Goal: Task Accomplishment & Management: Manage account settings

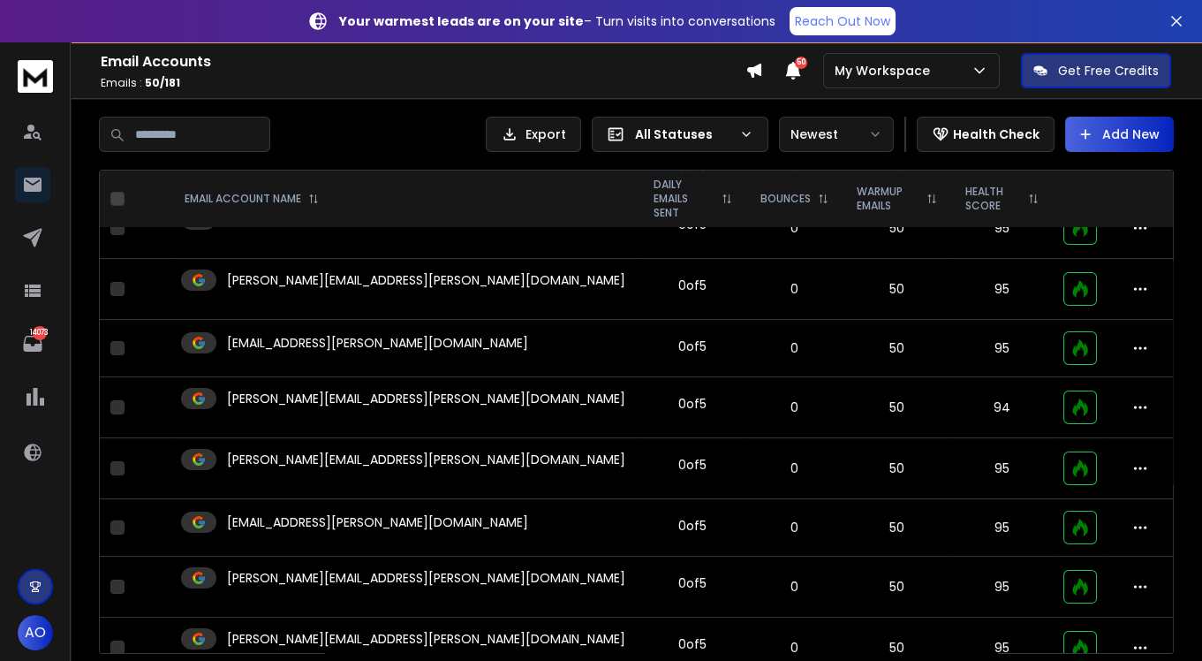
scroll to position [889, 0]
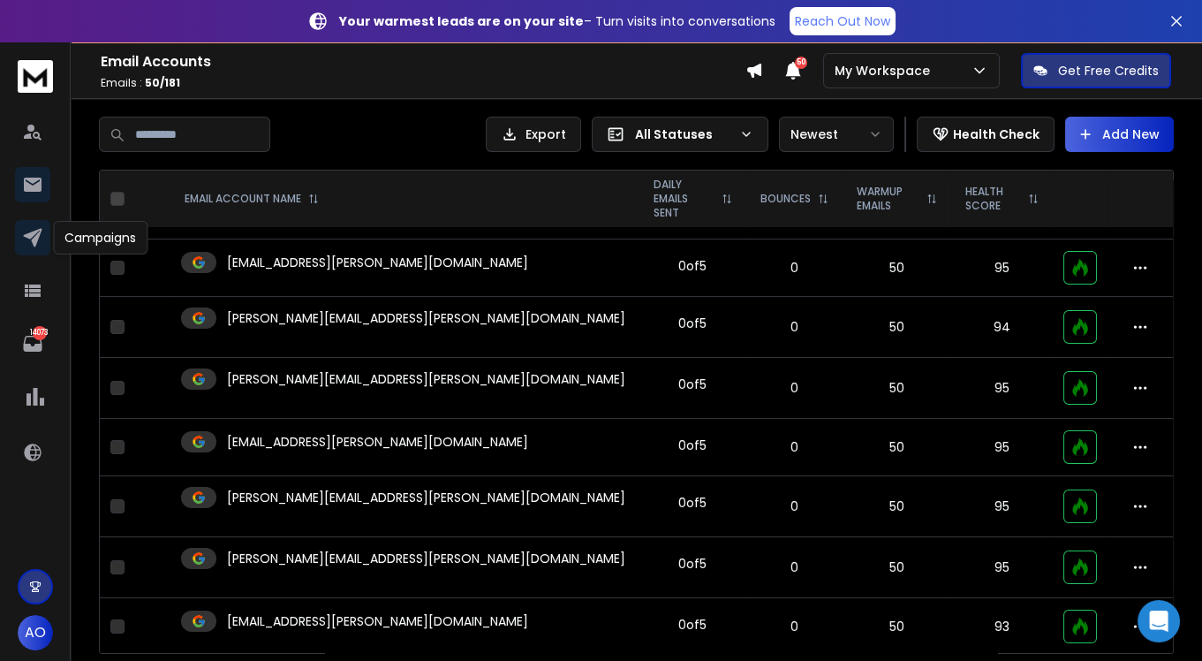
click at [33, 232] on icon at bounding box center [32, 237] width 19 height 19
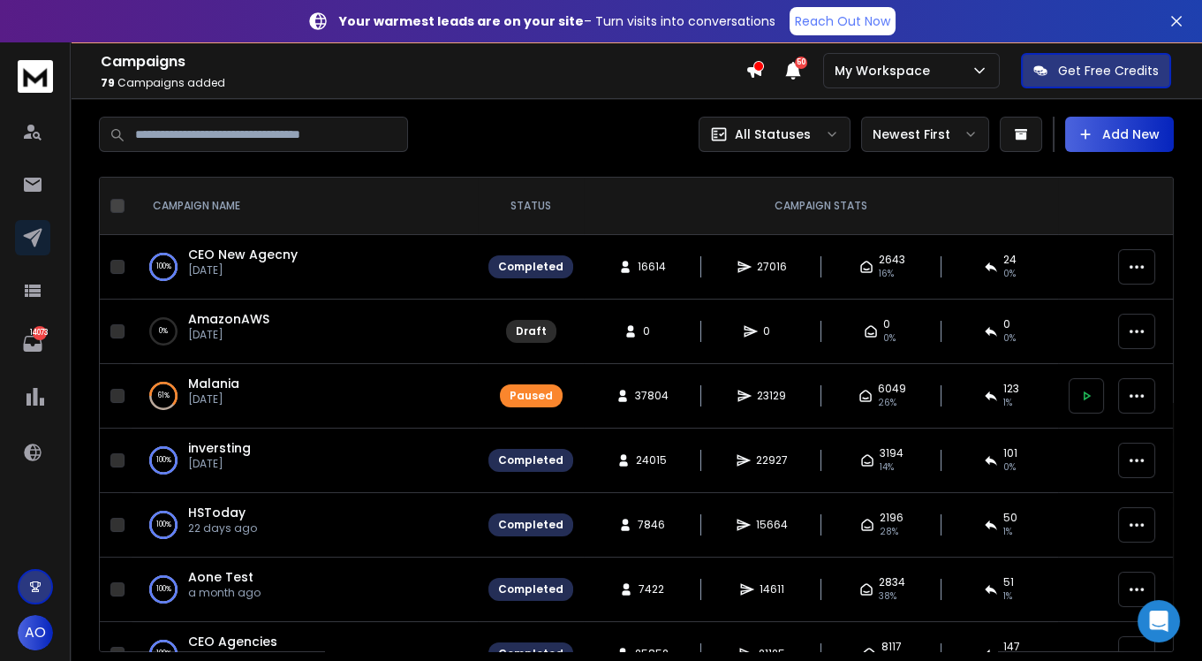
click at [231, 253] on span "CEO New Agecny" at bounding box center [243, 255] width 110 height 18
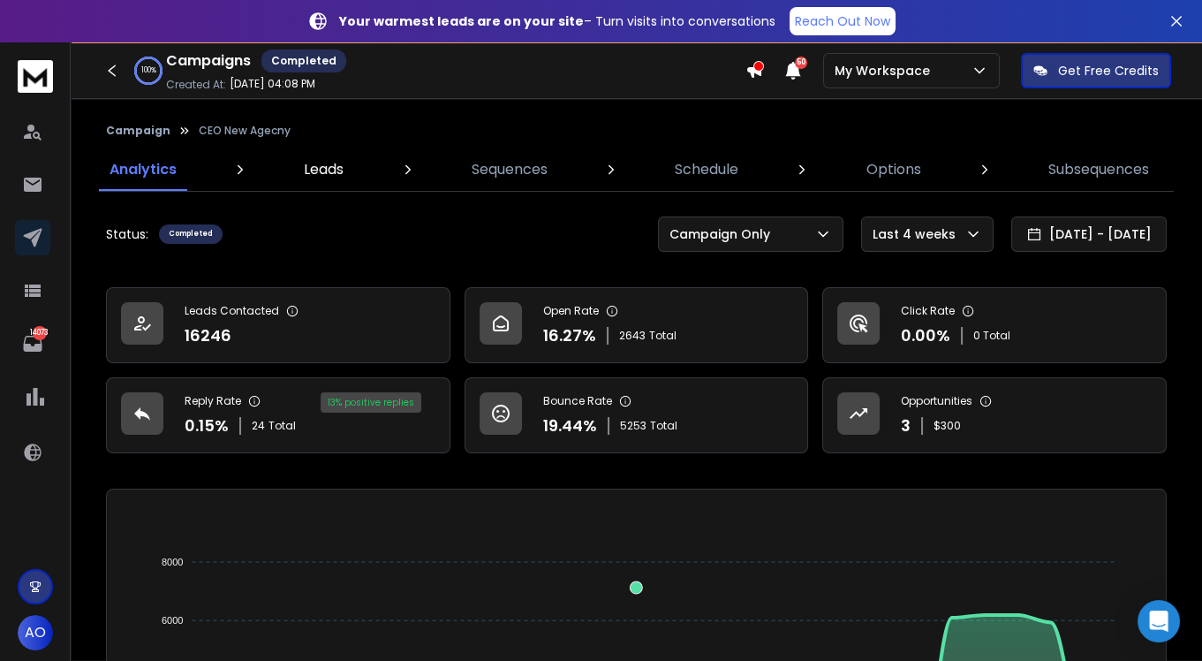
click at [332, 171] on p "Leads" at bounding box center [324, 169] width 40 height 21
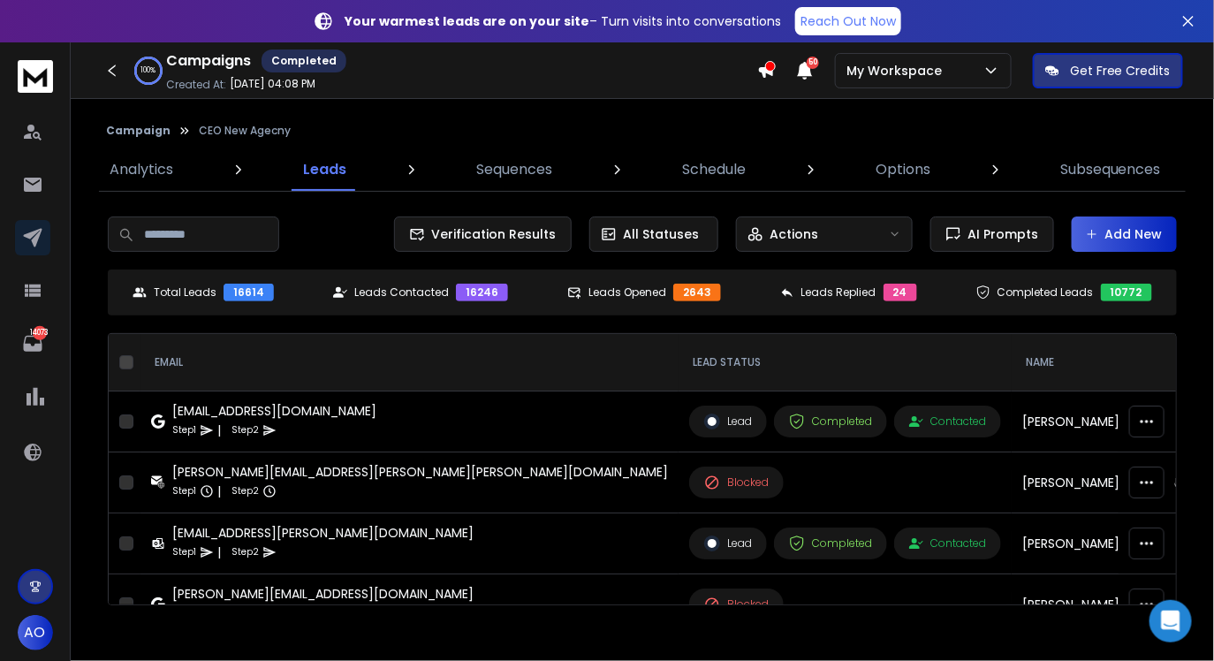
click at [1145, 220] on button "Add New" at bounding box center [1123, 233] width 105 height 35
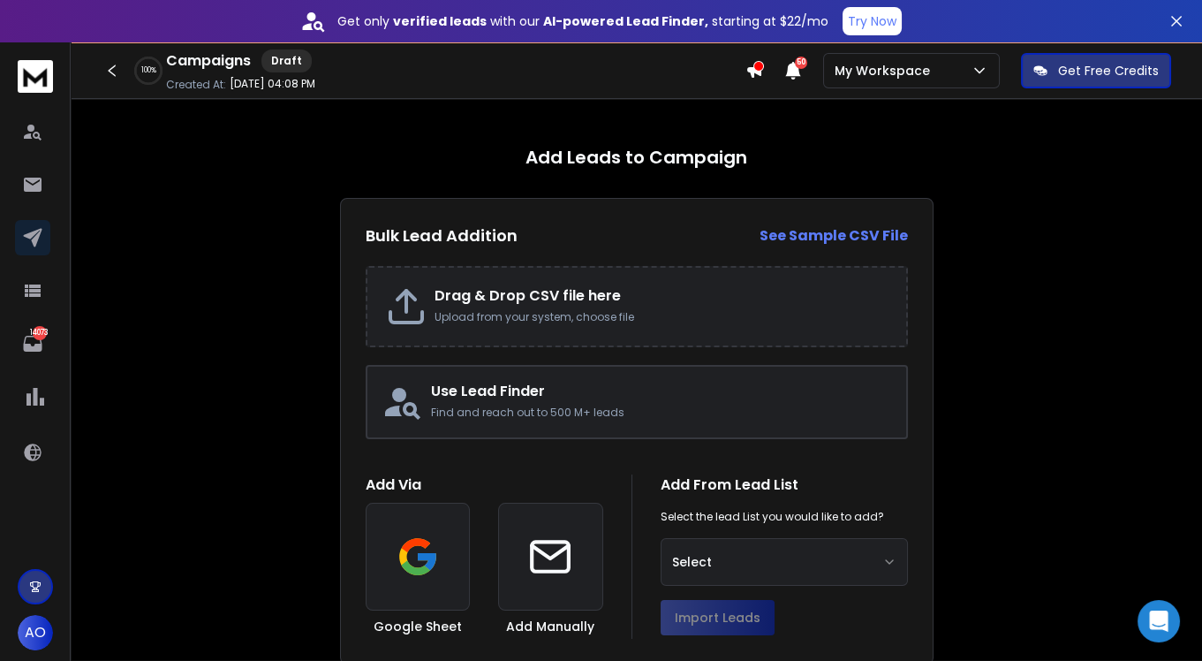
click at [579, 311] on p "Upload from your system, choose file" at bounding box center [662, 317] width 454 height 14
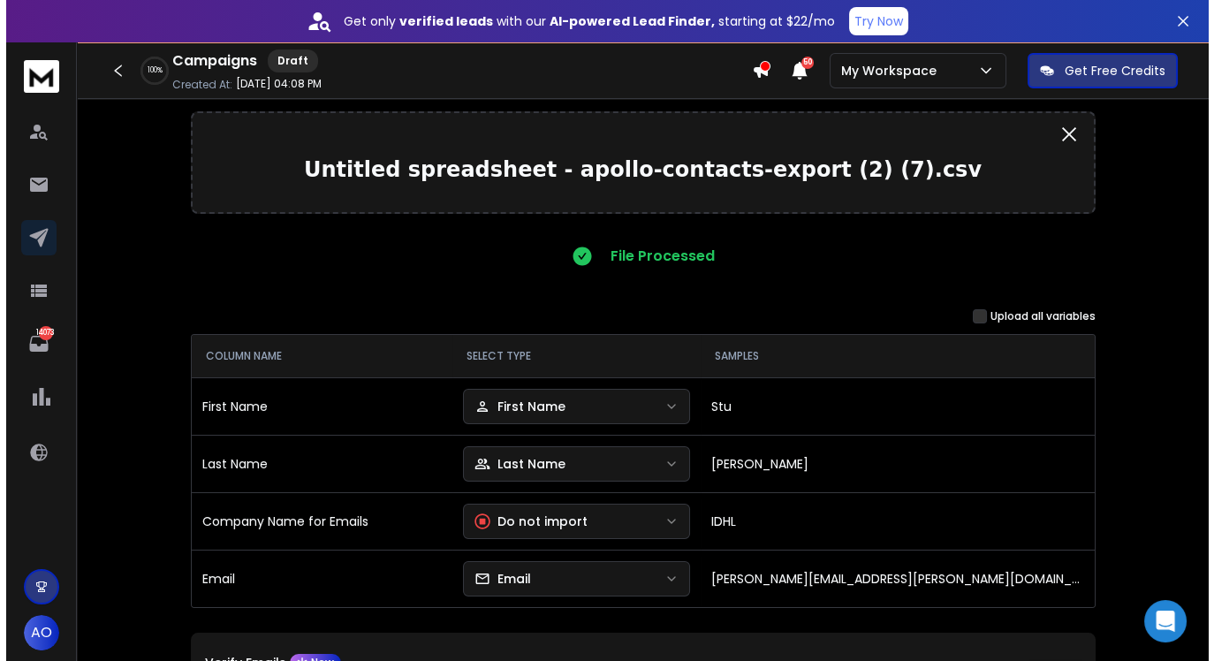
scroll to position [54, 0]
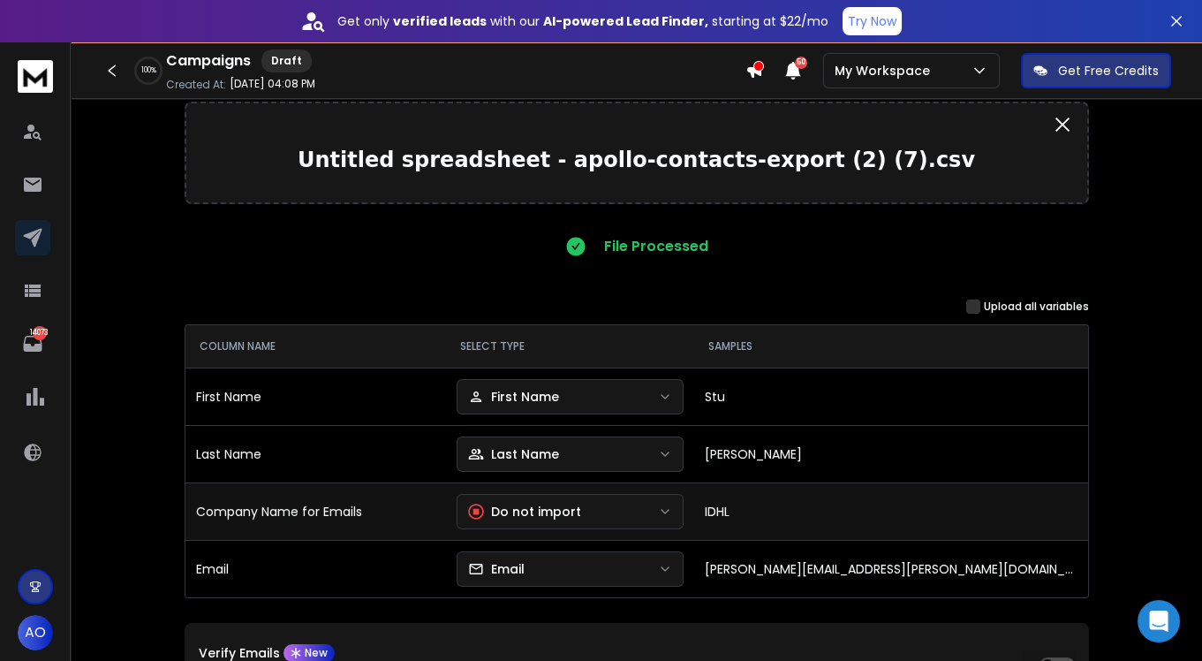
click at [581, 503] on div "Do not import" at bounding box center [524, 512] width 113 height 18
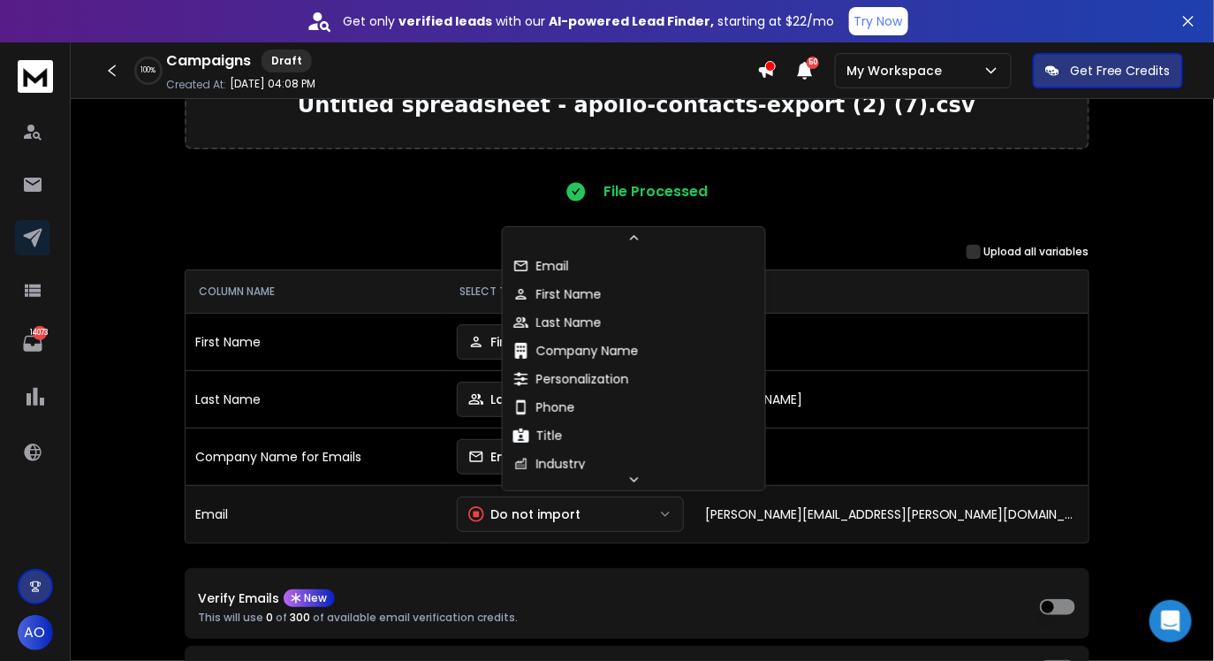
scroll to position [178, 0]
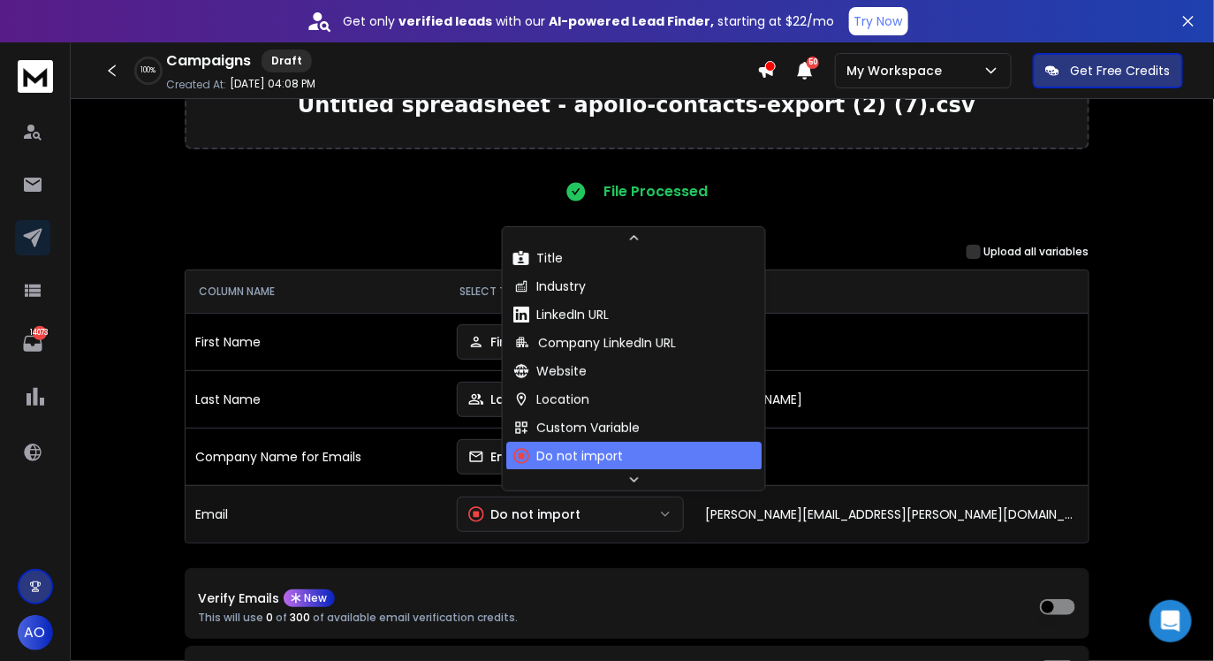
click at [545, 518] on div "Do not import" at bounding box center [524, 514] width 113 height 18
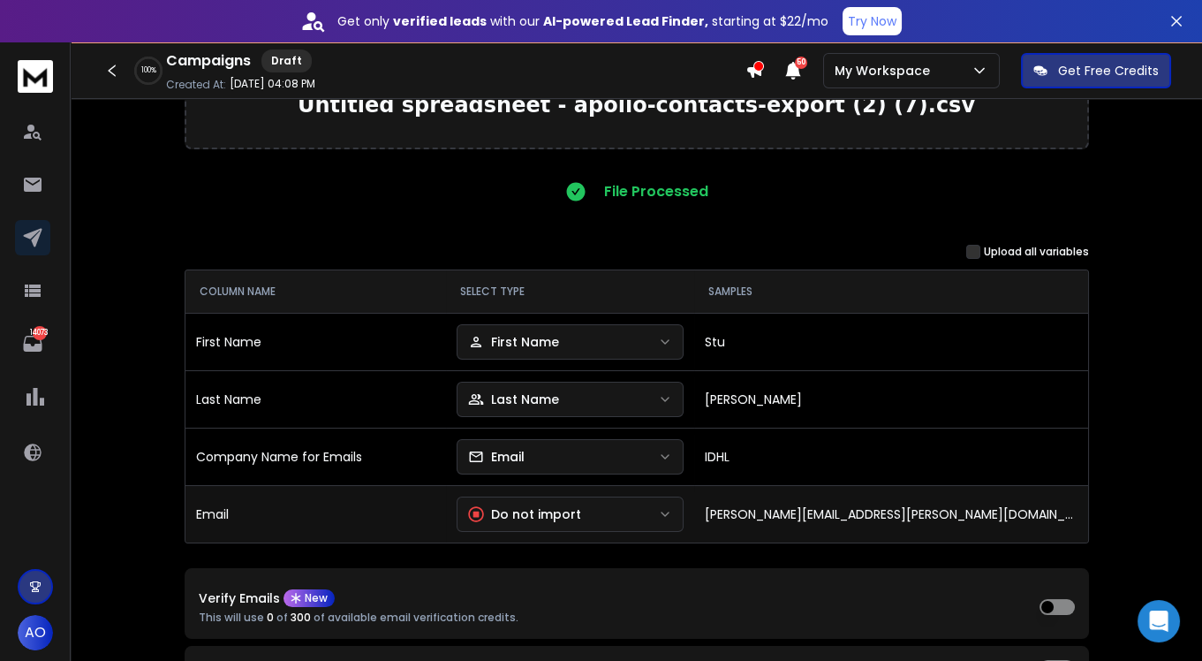
click at [552, 513] on div "Do not import" at bounding box center [524, 514] width 113 height 18
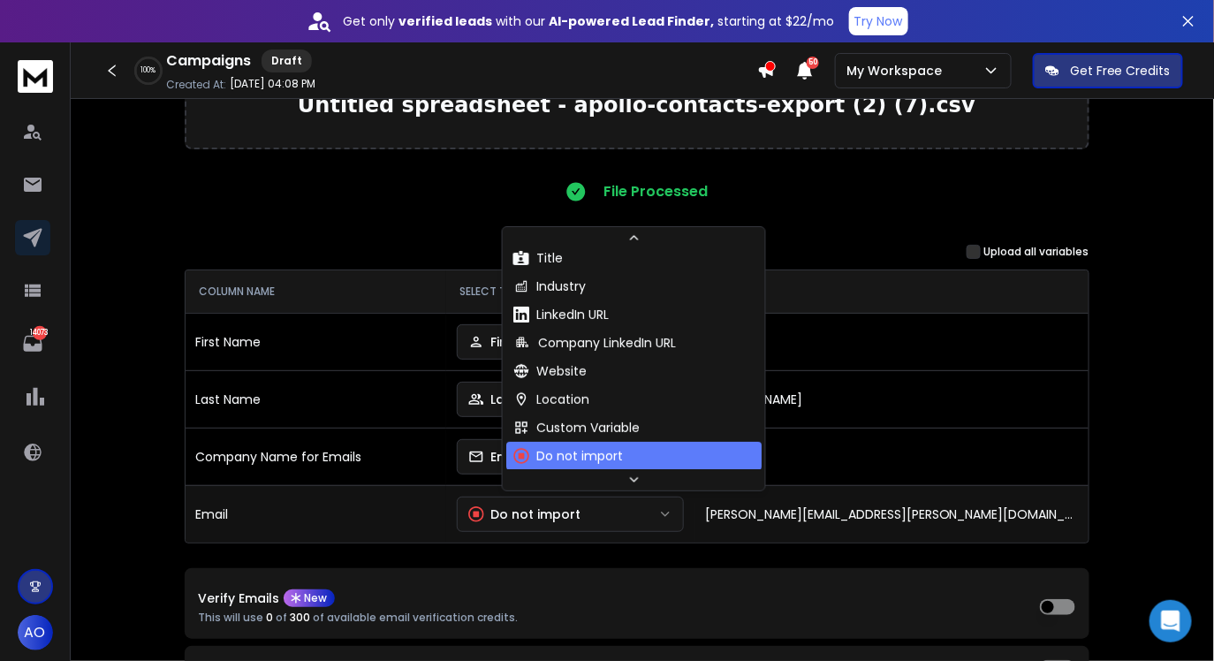
click at [552, 513] on div "Do not import" at bounding box center [524, 514] width 113 height 18
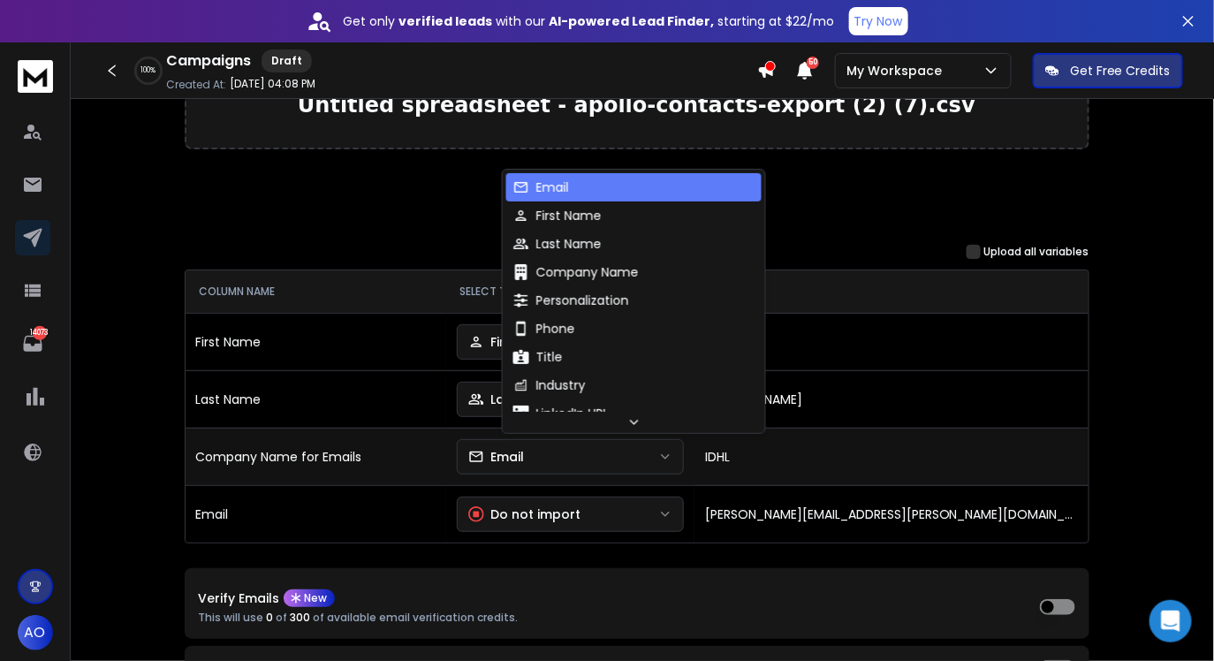
click at [590, 451] on button "Email" at bounding box center [570, 456] width 227 height 35
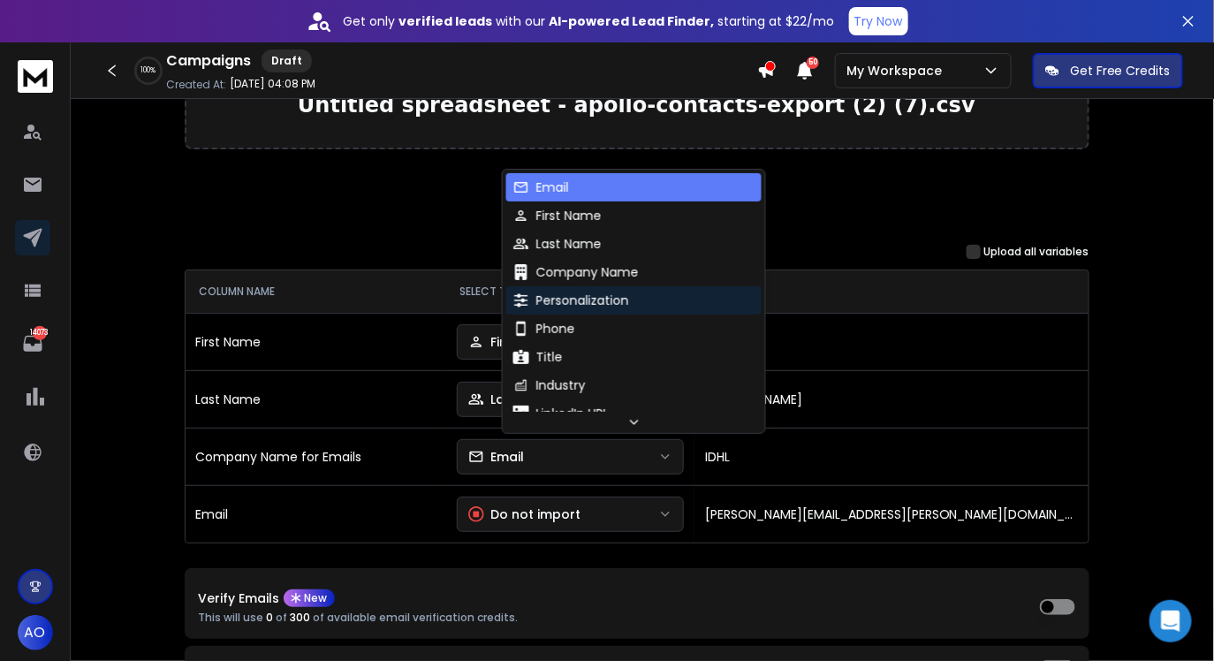
scroll to position [2, 0]
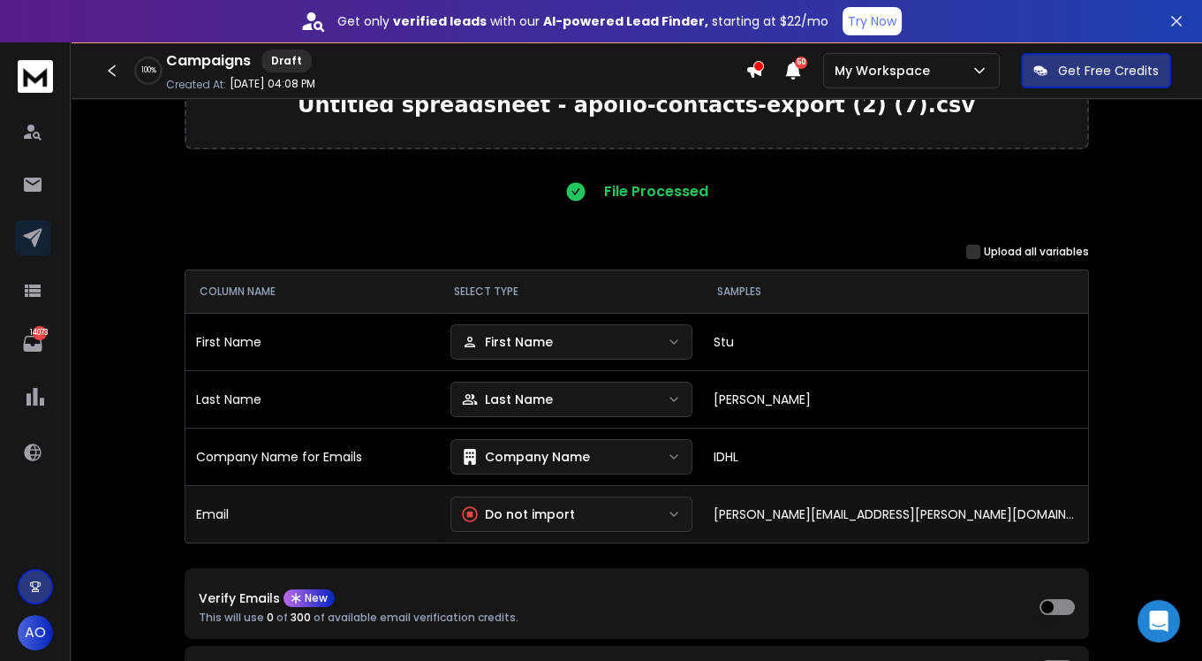
click at [575, 518] on div "Do not import" at bounding box center [518, 514] width 113 height 18
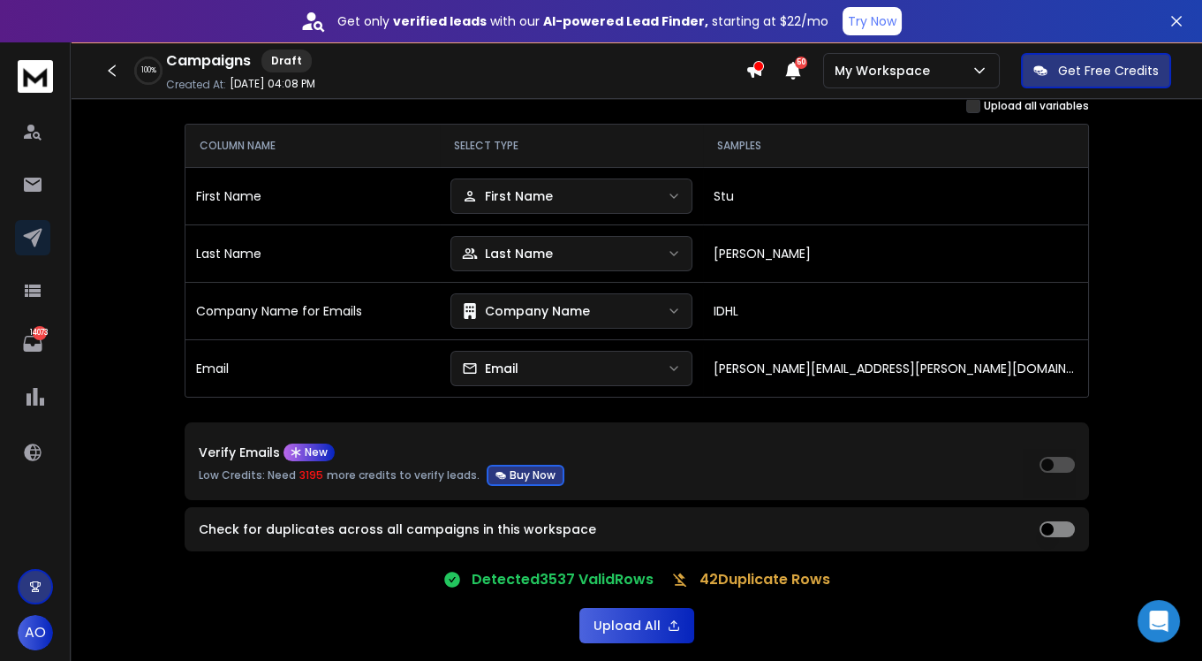
scroll to position [263, 0]
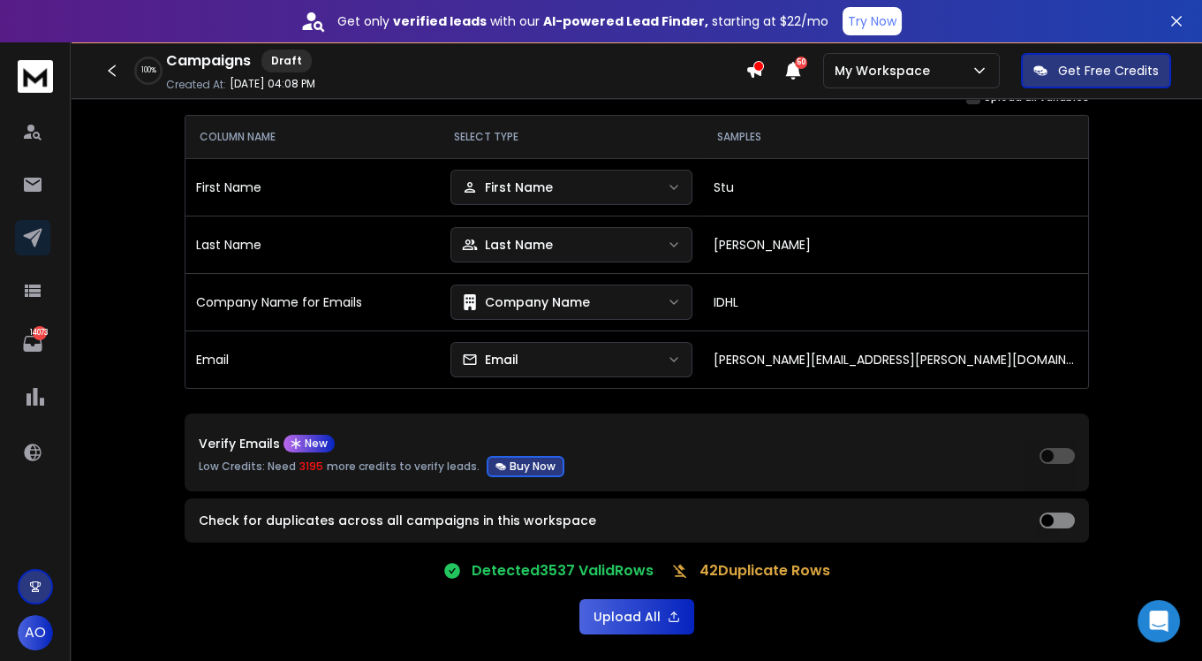
click at [635, 609] on button "Upload All" at bounding box center [636, 616] width 115 height 35
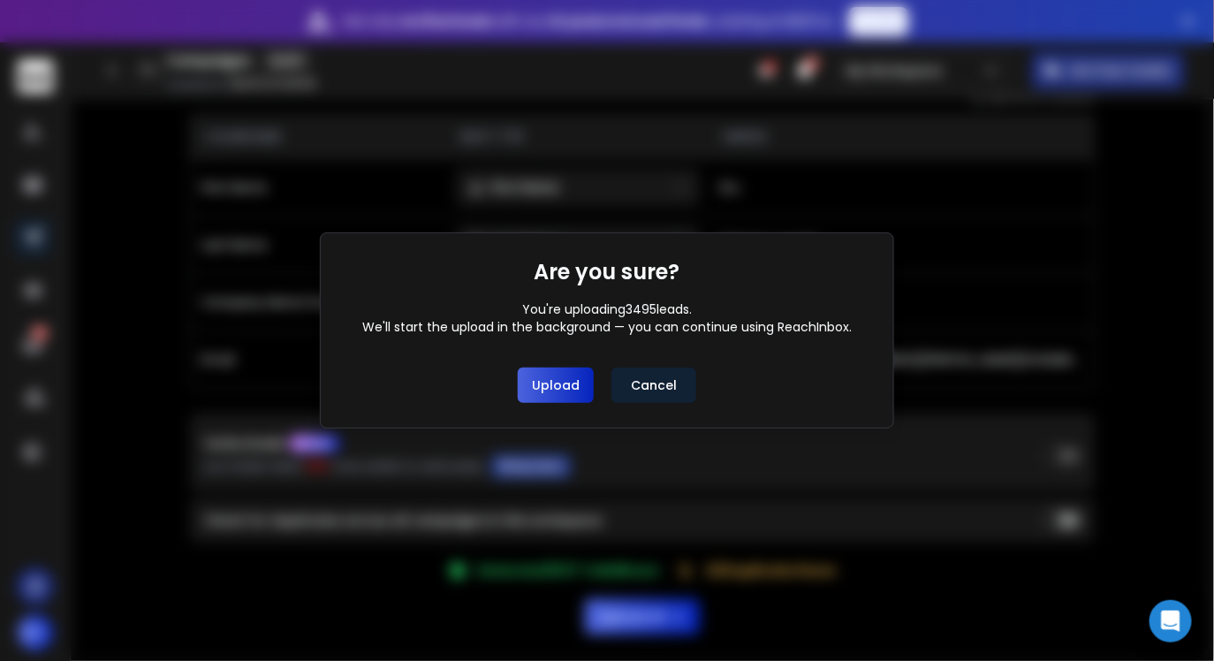
click at [565, 385] on button "Upload" at bounding box center [556, 384] width 76 height 35
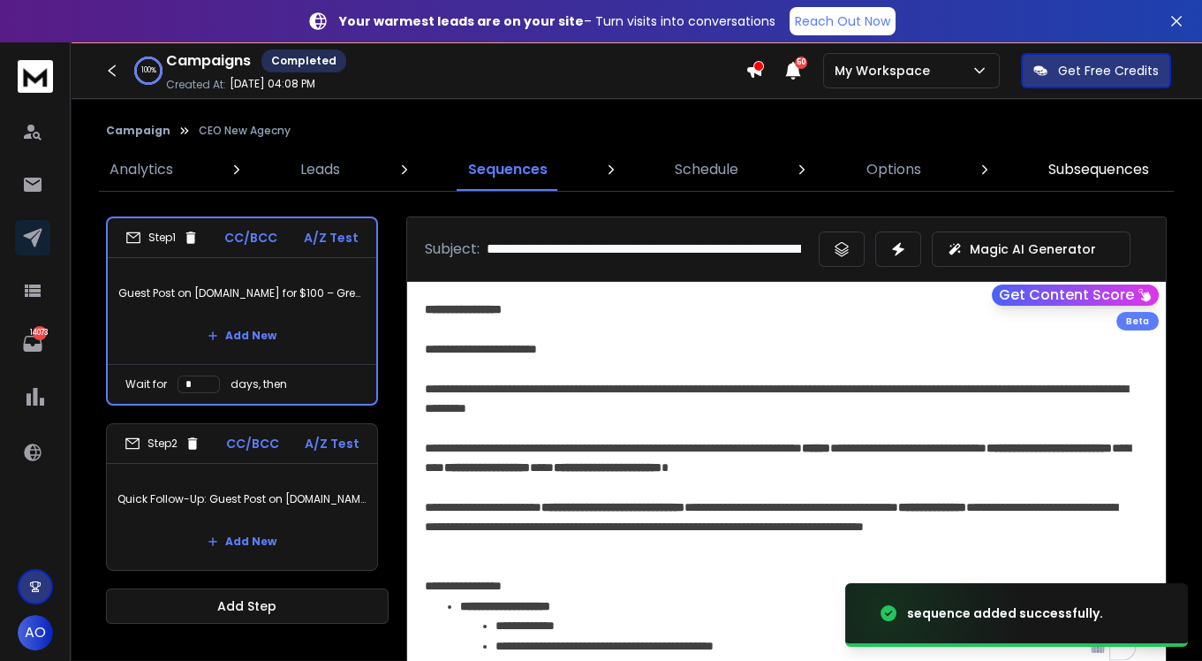
click at [1053, 161] on p "Subsequences" at bounding box center [1098, 169] width 101 height 21
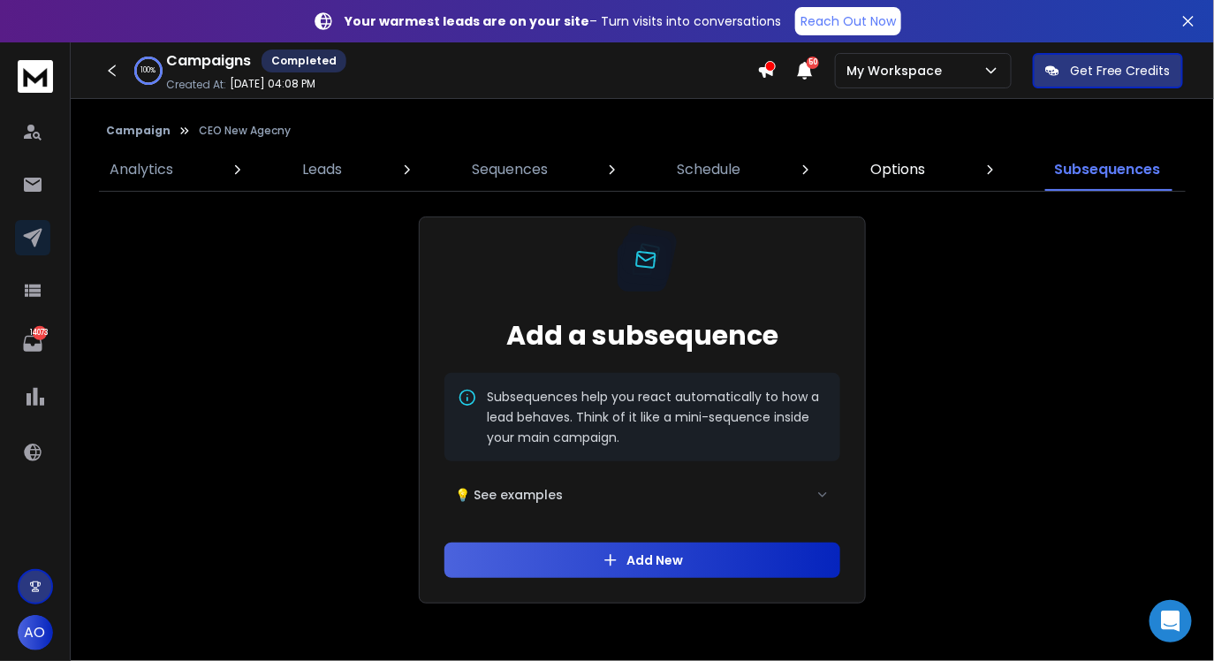
click at [912, 170] on p "Options" at bounding box center [897, 169] width 55 height 21
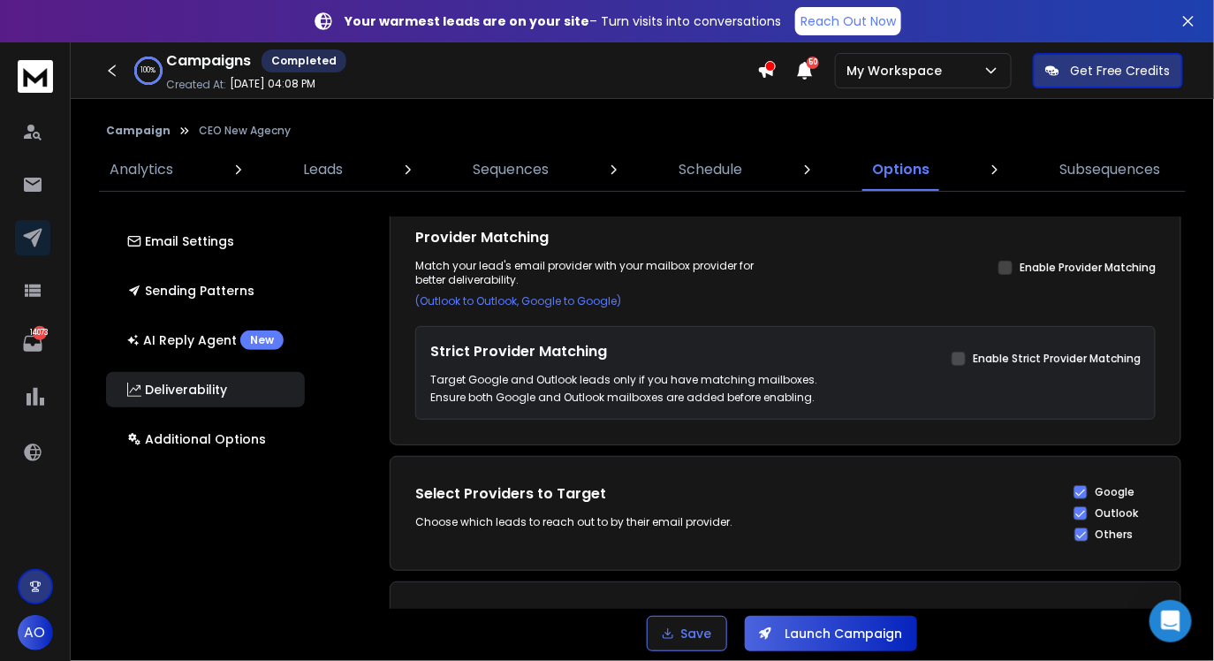
scroll to position [2561, 0]
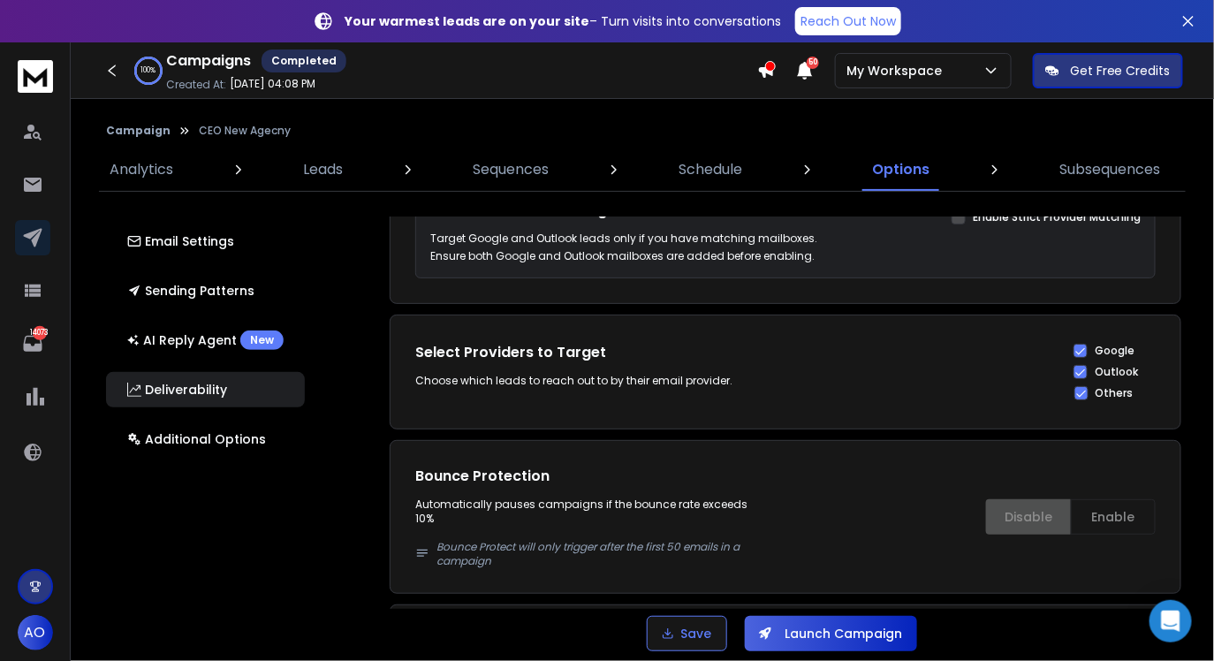
click at [830, 637] on button "Launch Campaign" at bounding box center [831, 633] width 172 height 35
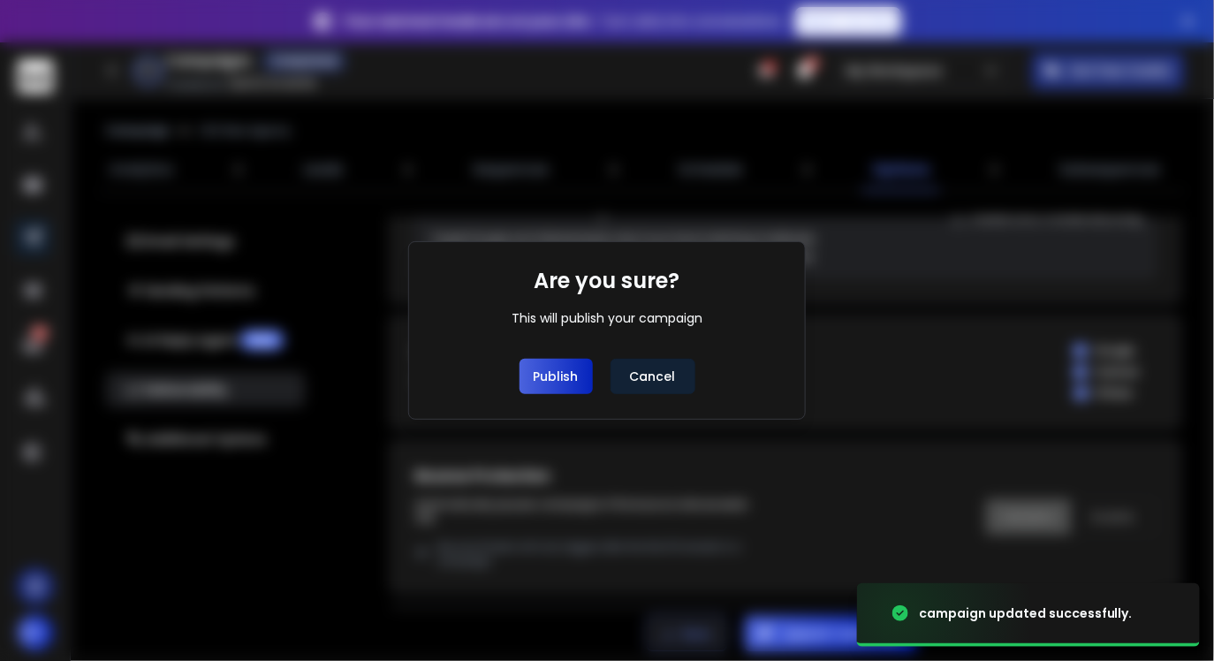
click at [564, 377] on button "Publish" at bounding box center [555, 376] width 73 height 35
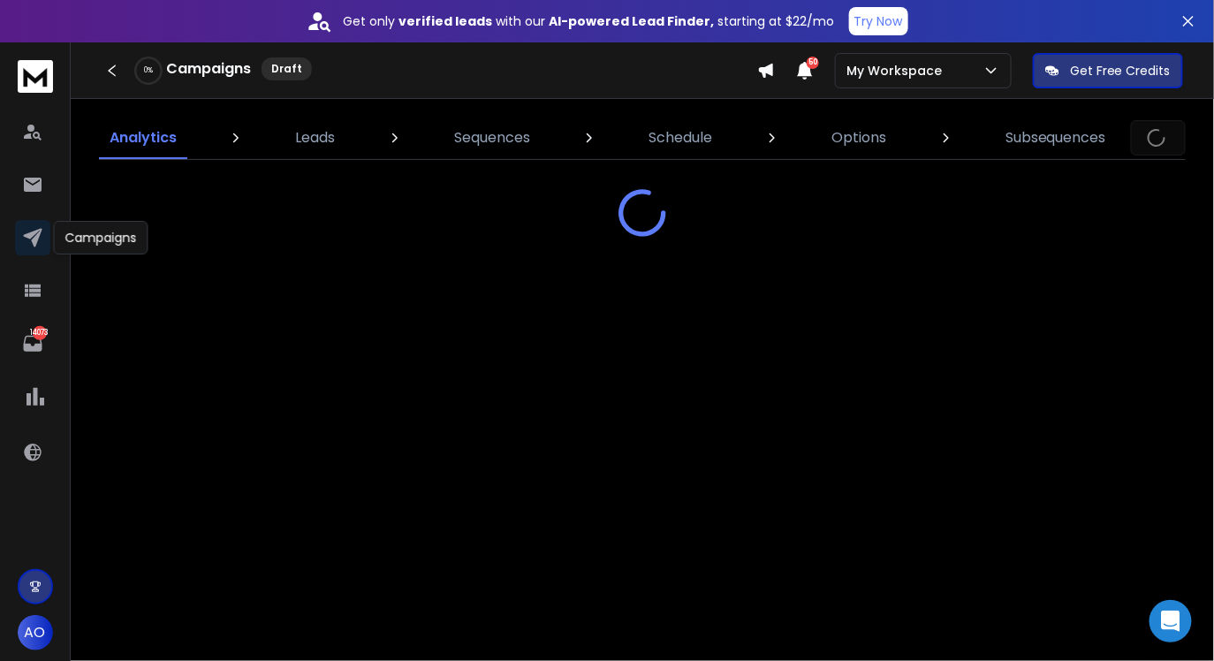
click at [37, 238] on icon at bounding box center [32, 237] width 19 height 19
